Goal: Information Seeking & Learning: Check status

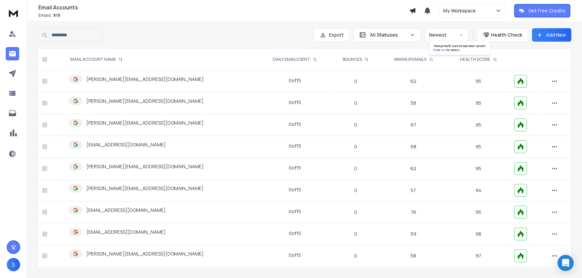
drag, startPoint x: 450, startPoint y: 57, endPoint x: 468, endPoint y: 55, distance: 18.3
click at [468, 55] on th "HEALTH SCORE" at bounding box center [477, 60] width 63 height 22
click at [467, 58] on p "HEALTH SCORE" at bounding box center [475, 59] width 30 height 5
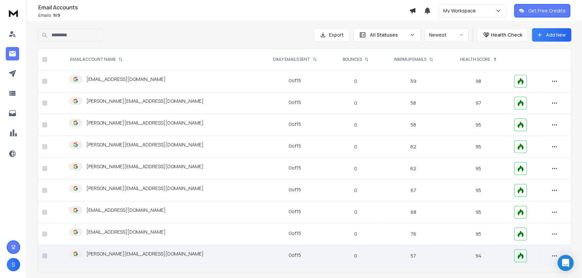
click at [472, 259] on td "94" at bounding box center [477, 256] width 63 height 22
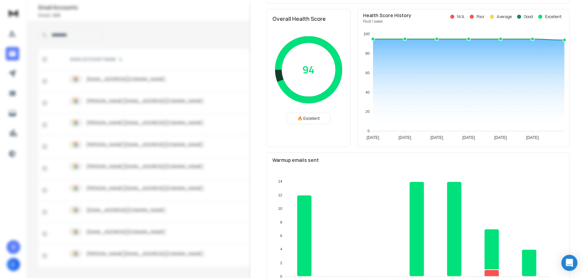
scroll to position [273, 0]
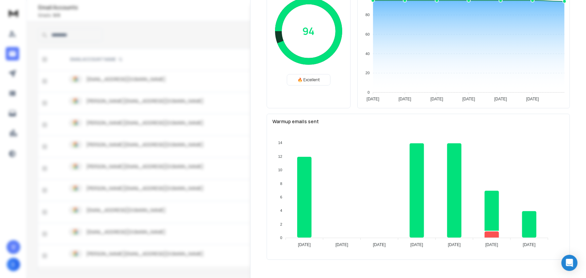
click at [211, 178] on div at bounding box center [293, 139] width 586 height 278
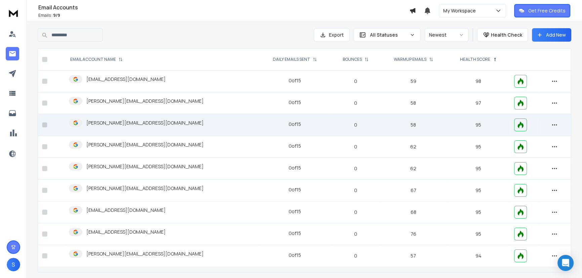
scroll to position [0, 0]
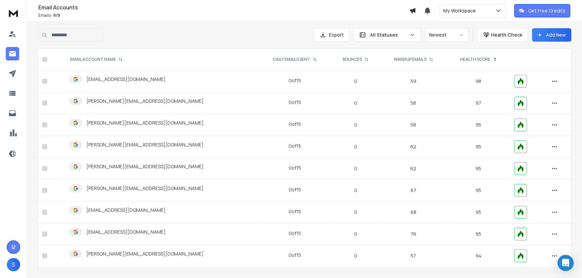
click at [460, 63] on th "HEALTH SCORE" at bounding box center [477, 60] width 63 height 22
click at [461, 61] on p "HEALTH SCORE" at bounding box center [475, 59] width 30 height 5
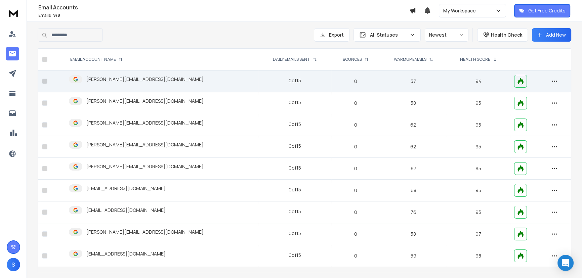
click at [462, 83] on td "94" at bounding box center [477, 82] width 63 height 22
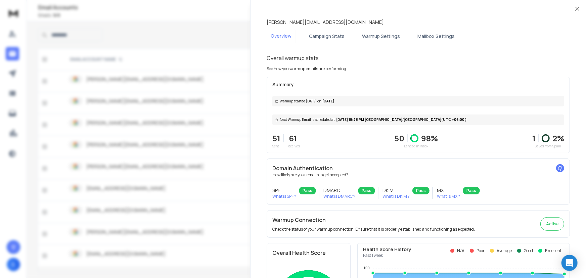
click at [180, 135] on div at bounding box center [293, 139] width 586 height 278
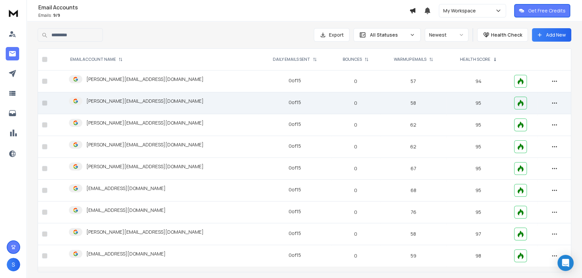
click at [464, 98] on td "95" at bounding box center [477, 103] width 63 height 22
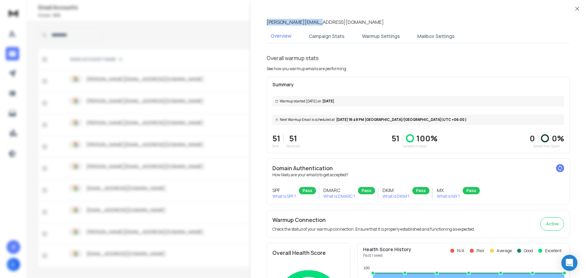
drag, startPoint x: 258, startPoint y: 22, endPoint x: 328, endPoint y: 22, distance: 69.5
click at [328, 22] on div "Multi Select Table Sheet [PERSON_NAME][EMAIL_ADDRESS][DOMAIN_NAME] Overview Cam…" at bounding box center [418, 139] width 336 height 278
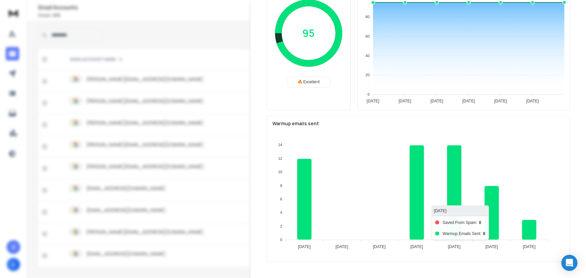
scroll to position [273, 0]
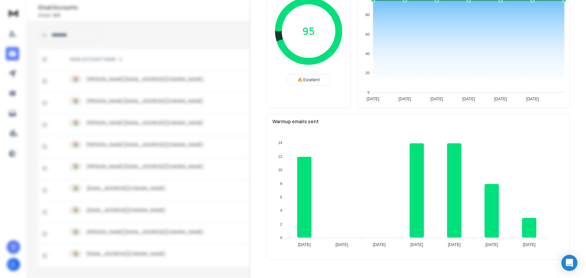
click at [95, 166] on div at bounding box center [293, 139] width 586 height 278
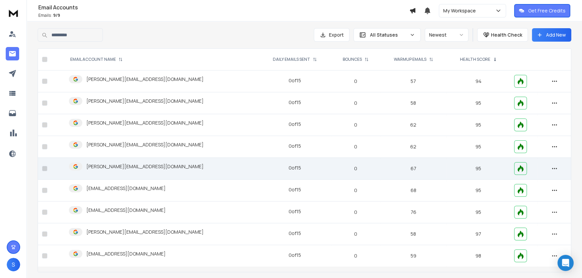
click at [171, 161] on td "[PERSON_NAME][EMAIL_ADDRESS][DOMAIN_NAME]" at bounding box center [161, 169] width 193 height 22
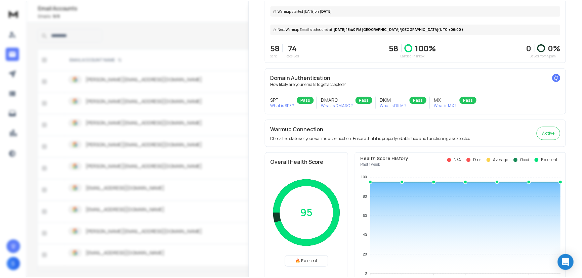
scroll to position [59, 0]
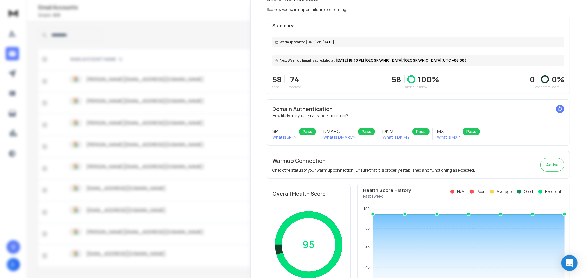
click at [190, 150] on div at bounding box center [293, 139] width 586 height 278
